Goal: Task Accomplishment & Management: Manage account settings

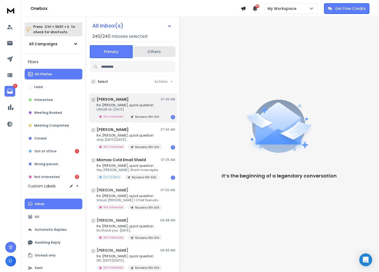
click at [124, 105] on p "Re: [PERSON_NAME], quick question" at bounding box center [129, 105] width 64 height 4
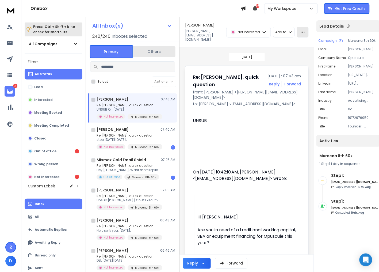
click at [305, 30] on icon "button" at bounding box center [302, 32] width 5 height 5
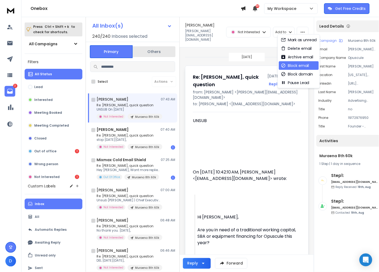
click at [299, 65] on div "Block email" at bounding box center [295, 65] width 28 height 5
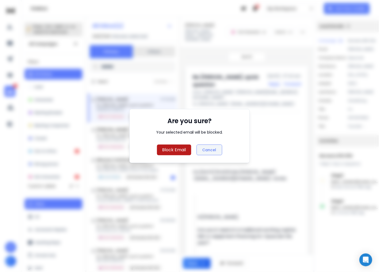
click at [169, 150] on button "Block Email" at bounding box center [174, 149] width 34 height 11
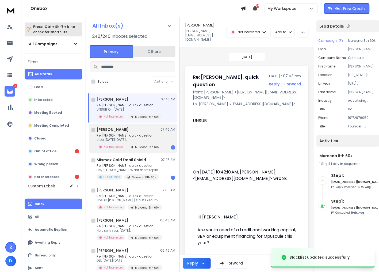
click at [149, 134] on p "Re: [PERSON_NAME], quick question" at bounding box center [129, 135] width 64 height 4
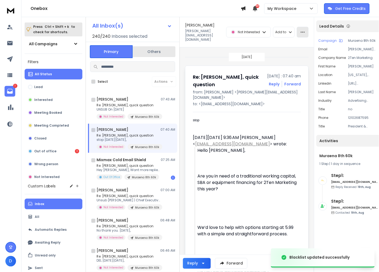
click at [305, 30] on icon "button" at bounding box center [302, 32] width 5 height 5
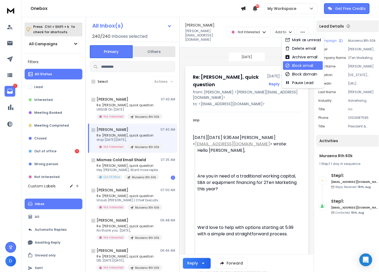
click at [304, 66] on div "Block email" at bounding box center [303, 65] width 40 height 9
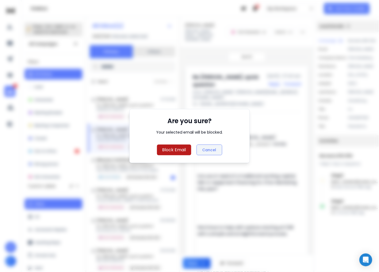
click at [175, 153] on button "Block Email" at bounding box center [174, 149] width 34 height 11
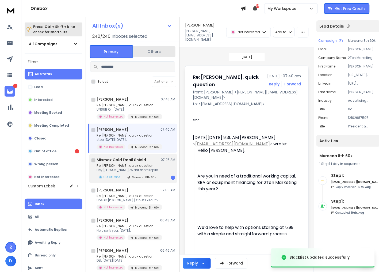
click at [143, 165] on p "Re: [PERSON_NAME], quick question" at bounding box center [129, 165] width 64 height 4
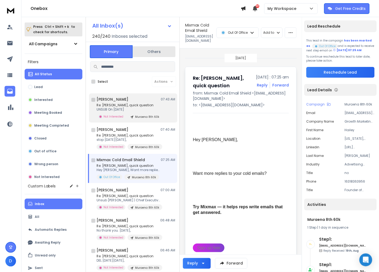
click at [117, 100] on h1 "[PERSON_NAME]" at bounding box center [113, 99] width 32 height 5
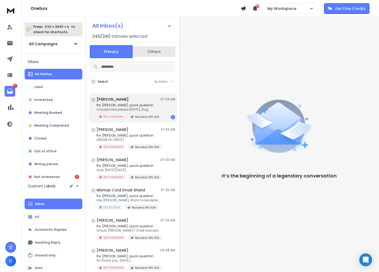
click at [118, 105] on p "Re: [PERSON_NAME], quick question" at bounding box center [129, 105] width 64 height 4
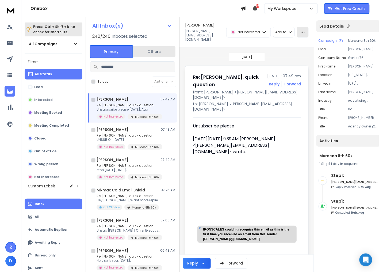
click at [305, 30] on icon "button" at bounding box center [302, 32] width 5 height 5
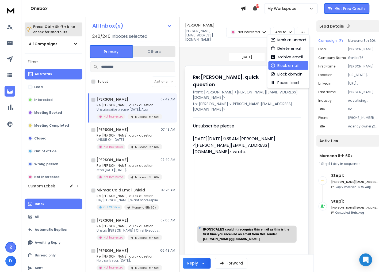
click at [287, 63] on div "Block email" at bounding box center [285, 65] width 28 height 5
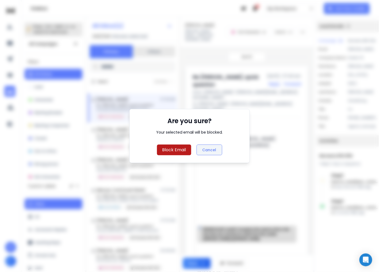
click at [177, 149] on button "Block Email" at bounding box center [174, 149] width 34 height 11
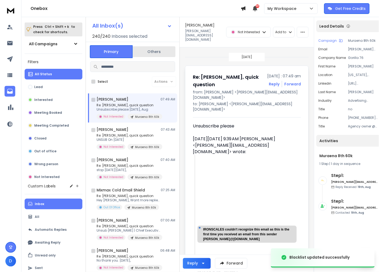
drag, startPoint x: 46, startPoint y: 73, endPoint x: 49, endPoint y: 79, distance: 6.4
click at [46, 73] on p "All Status" at bounding box center [43, 74] width 17 height 4
